Goal: Navigation & Orientation: Find specific page/section

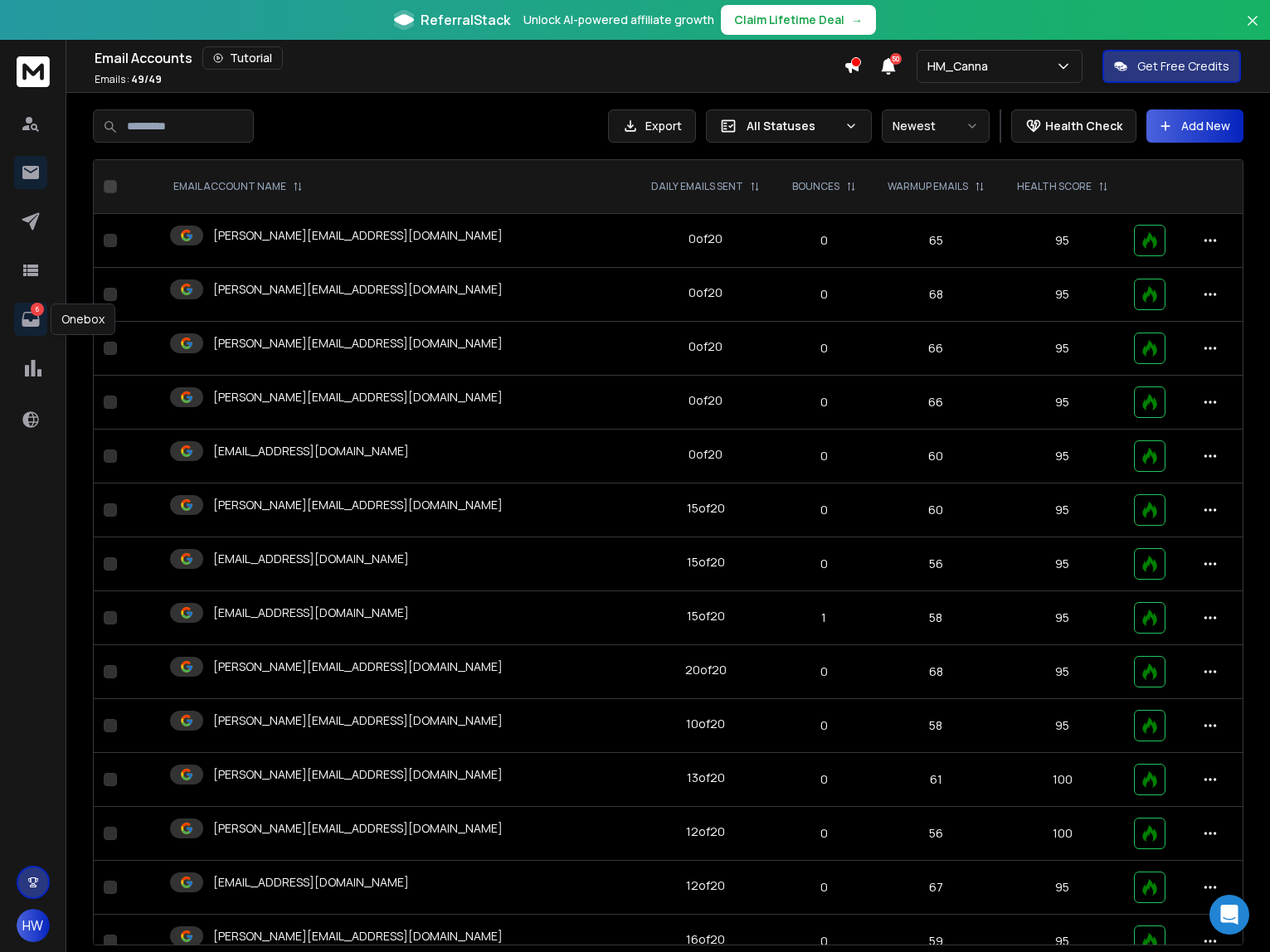
click at [39, 315] on p "6" at bounding box center [37, 309] width 13 height 13
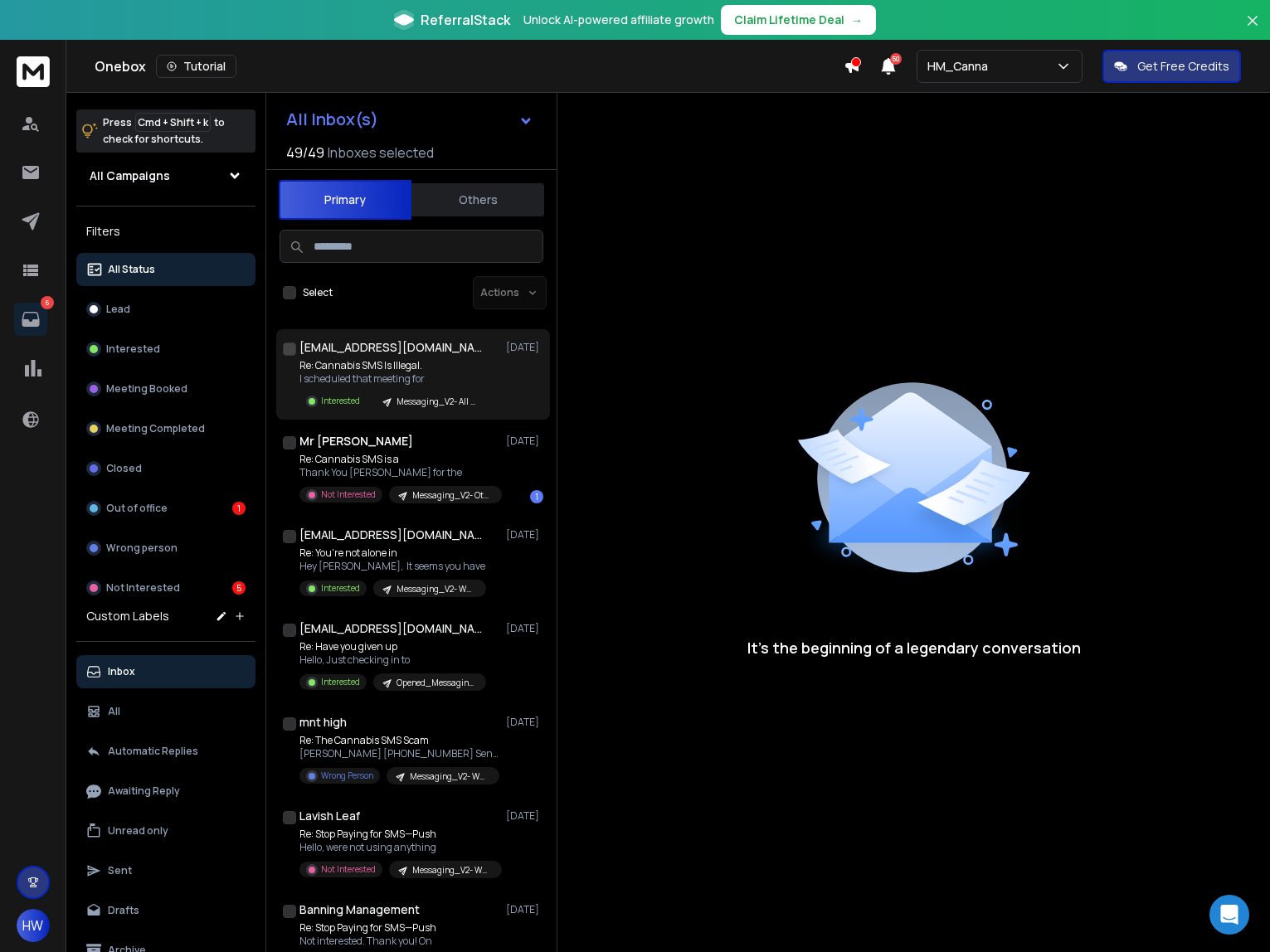
click at [448, 361] on p "Re: Cannabis SMS Is Illegal." at bounding box center [392, 365] width 187 height 13
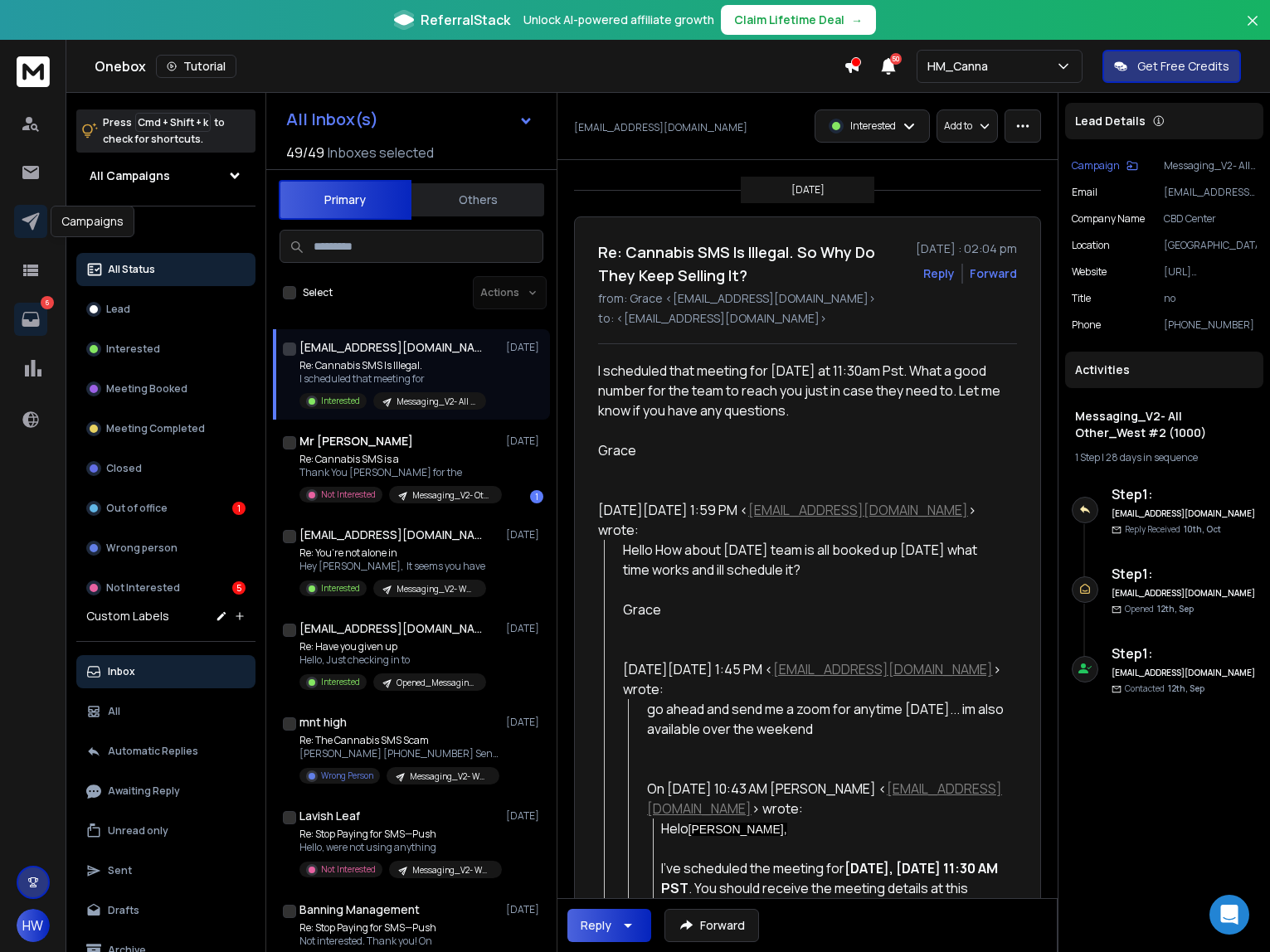
click at [30, 221] on icon at bounding box center [31, 221] width 20 height 20
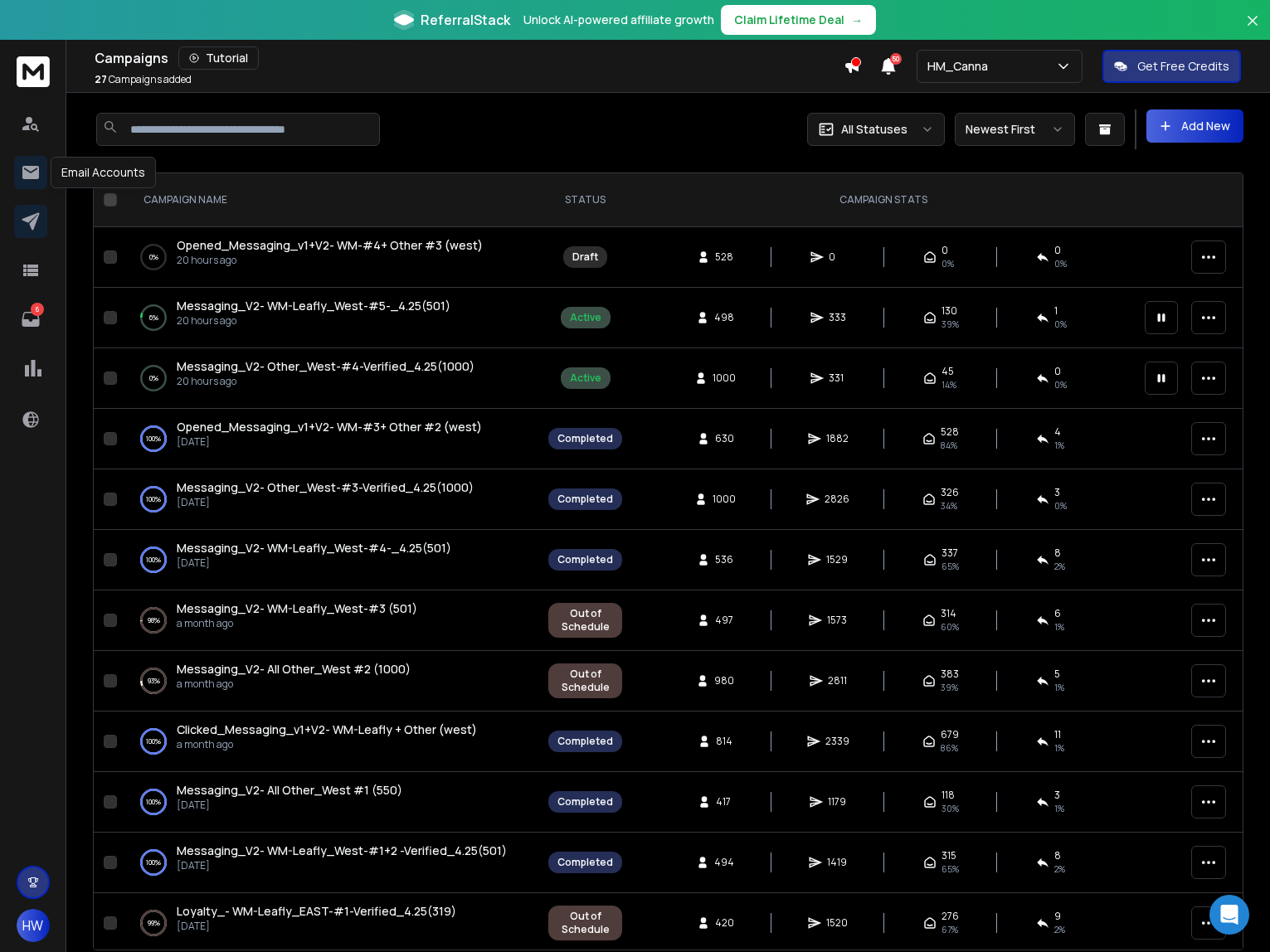
click at [39, 180] on icon at bounding box center [31, 172] width 20 height 20
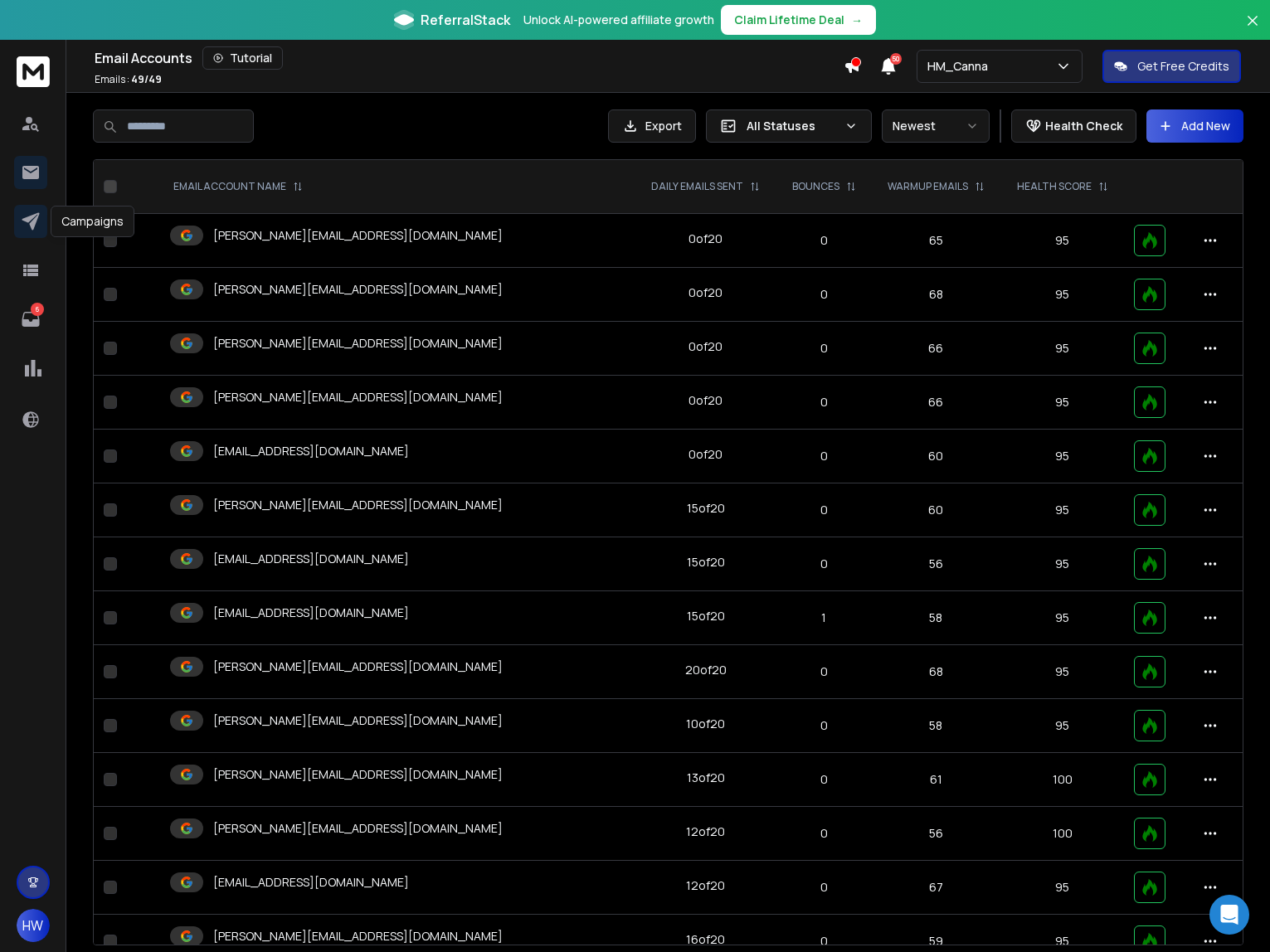
click at [36, 221] on icon at bounding box center [31, 222] width 17 height 17
